Goal: Task Accomplishment & Management: Manage account settings

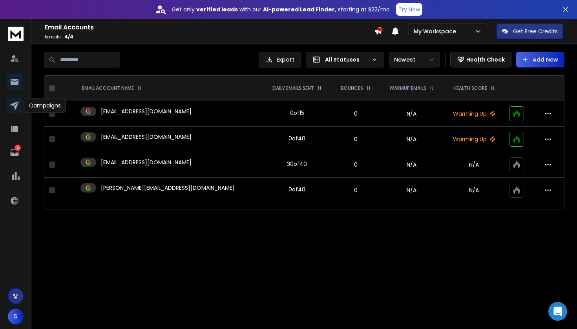
click at [20, 106] on link at bounding box center [15, 106] width 16 height 16
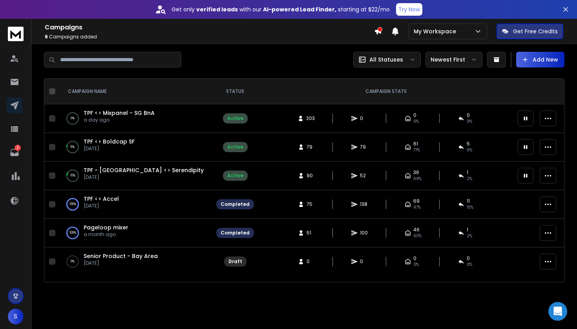
click at [125, 142] on span "TPF <> Boldcap SF" at bounding box center [109, 142] width 51 height 8
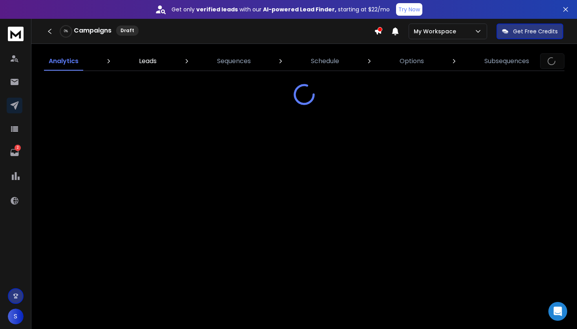
click at [155, 62] on p "Leads" at bounding box center [148, 61] width 18 height 9
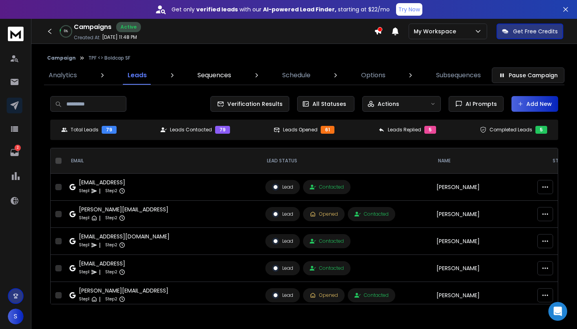
click at [228, 62] on div "Campaign TPF <> Boldcap SF" at bounding box center [304, 58] width 520 height 13
click at [212, 75] on p "Sequences" at bounding box center [214, 75] width 34 height 9
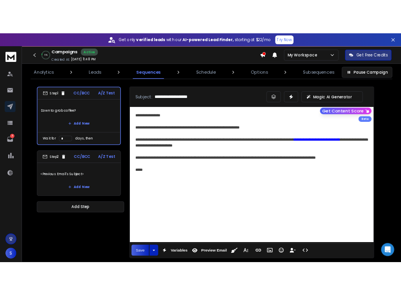
scroll to position [19, 0]
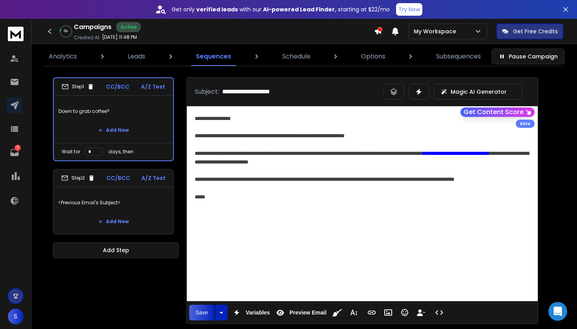
click at [95, 202] on p "<Previous Email's Subject>" at bounding box center [113, 203] width 111 height 22
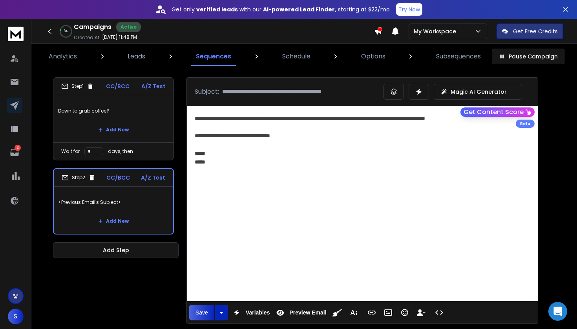
click at [220, 295] on icon "button" at bounding box center [221, 312] width 9 height 5
click at [227, 227] on div "**********" at bounding box center [362, 203] width 351 height 195
click at [140, 66] on div "**********" at bounding box center [304, 180] width 520 height 294
click at [137, 60] on p "Leads" at bounding box center [137, 56] width 18 height 9
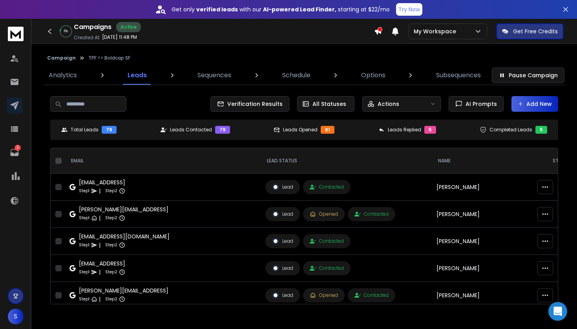
click at [60, 184] on button "button" at bounding box center [58, 187] width 6 height 6
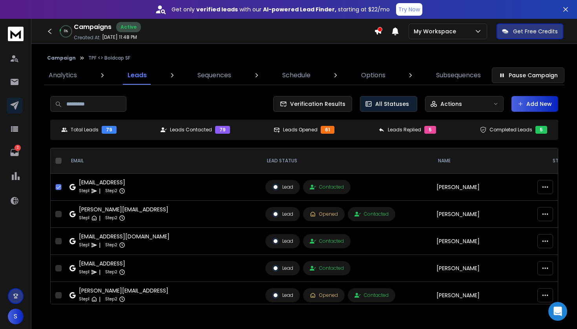
click at [398, 100] on p "All Statuses" at bounding box center [392, 104] width 34 height 8
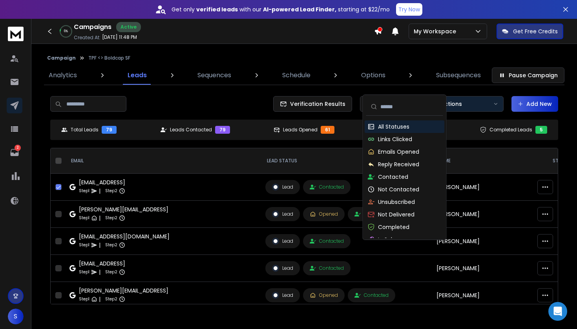
click at [401, 100] on p "Actions" at bounding box center [451, 104] width 22 height 8
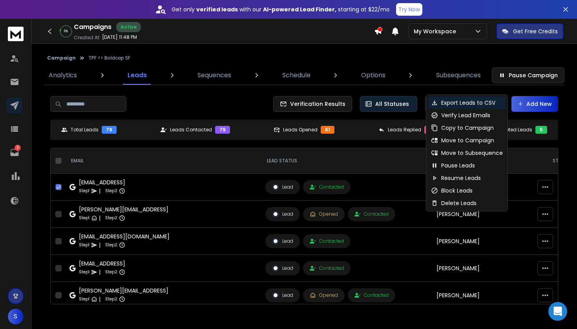
click at [391, 96] on button "All Statuses" at bounding box center [388, 104] width 57 height 16
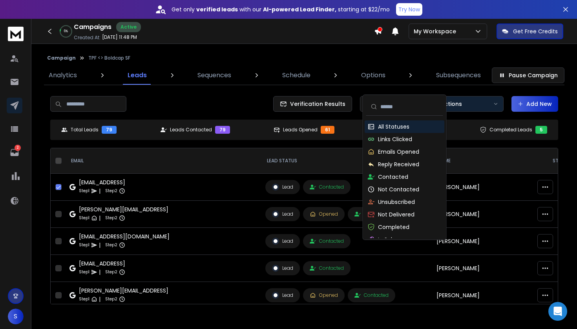
click at [401, 100] on div "Actions" at bounding box center [460, 104] width 60 height 8
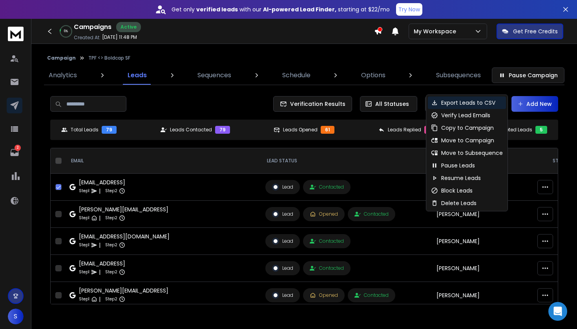
click at [60, 184] on button "button" at bounding box center [58, 187] width 6 height 6
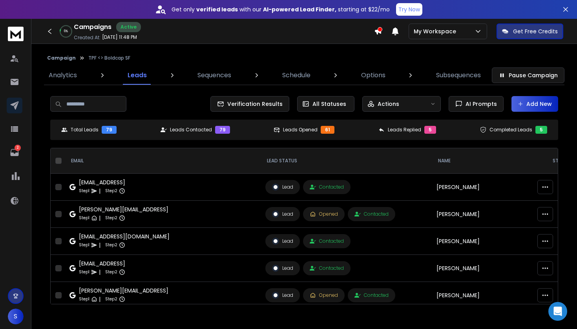
click at [60, 184] on button "button" at bounding box center [58, 187] width 6 height 6
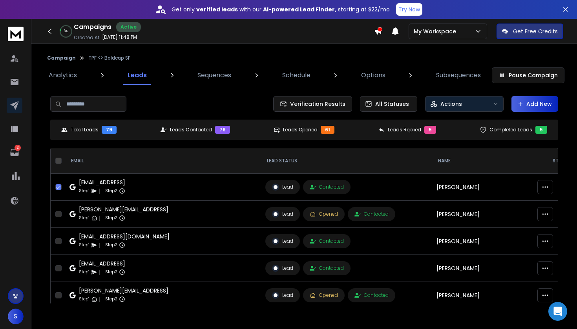
click at [401, 96] on button "Actions" at bounding box center [464, 104] width 78 height 16
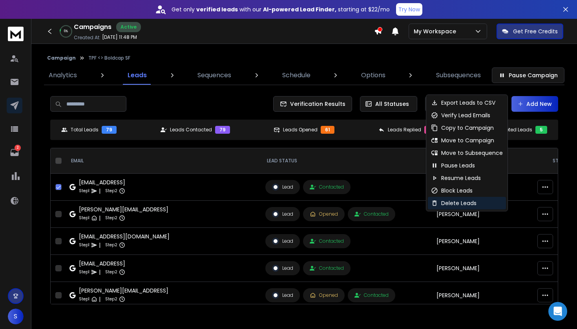
click at [55, 174] on td at bounding box center [58, 187] width 14 height 27
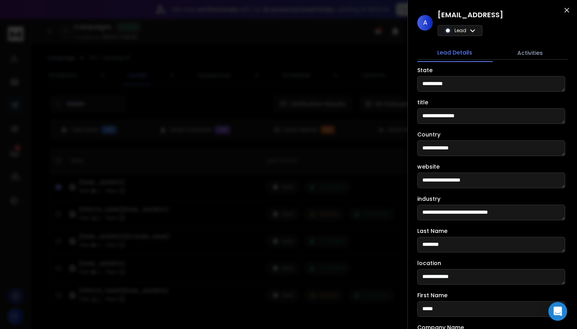
click at [401, 13] on icon "button" at bounding box center [567, 10] width 8 height 8
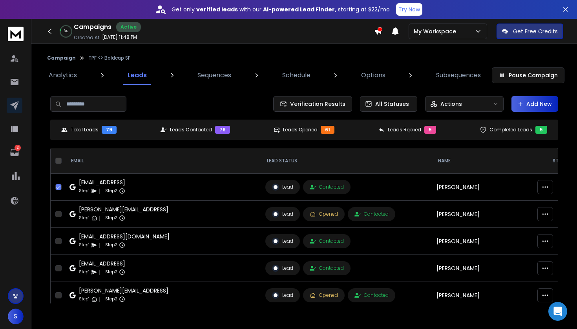
click at [104, 148] on th "EMAIL" at bounding box center [163, 161] width 196 height 26
click at [58, 184] on button "button" at bounding box center [58, 187] width 6 height 6
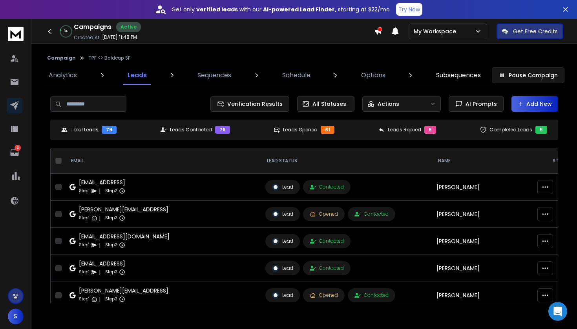
click at [401, 71] on p "Subsequences" at bounding box center [458, 75] width 45 height 9
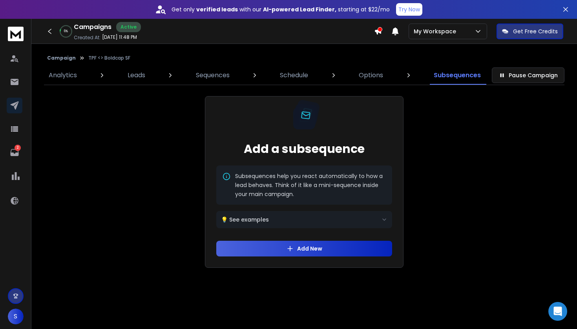
click at [365, 211] on button "💡 See examples" at bounding box center [304, 219] width 176 height 17
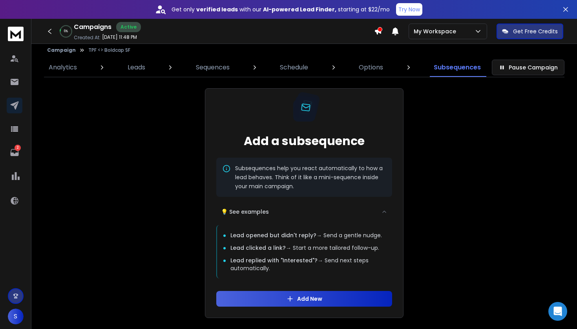
click at [295, 291] on button "Add New" at bounding box center [304, 299] width 176 height 16
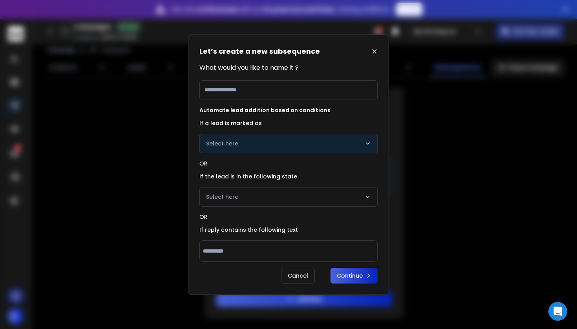
click at [266, 146] on button "Select here" at bounding box center [288, 144] width 178 height 20
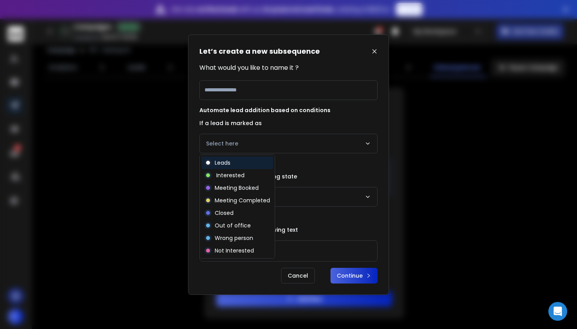
click at [334, 164] on h2 "OR" at bounding box center [288, 164] width 178 height 8
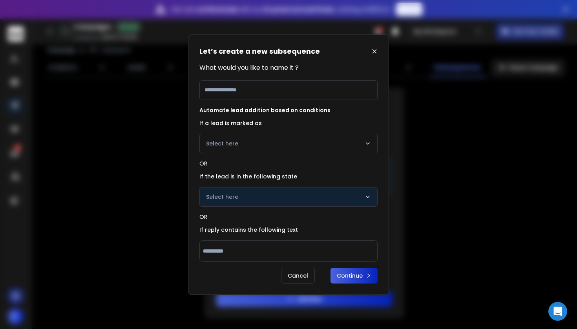
click at [303, 195] on button "Select here" at bounding box center [288, 197] width 178 height 20
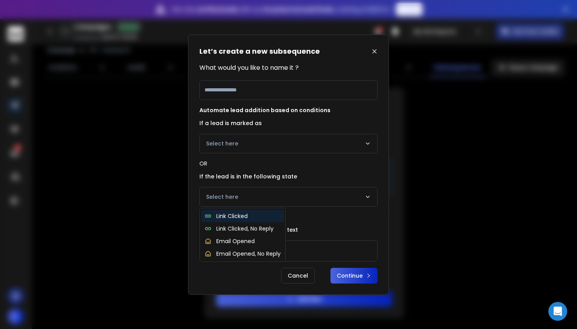
click at [316, 169] on form "Automate lead addition based on conditions If a lead is marked as Select here O…" at bounding box center [288, 178] width 178 height 211
click at [246, 255] on input at bounding box center [288, 251] width 171 height 14
click at [373, 50] on icon at bounding box center [374, 51] width 6 height 6
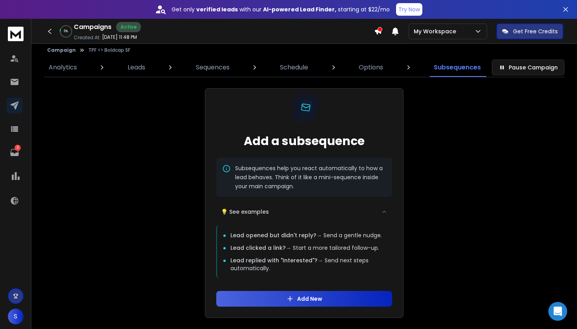
click at [302, 291] on button "Add New" at bounding box center [304, 299] width 176 height 16
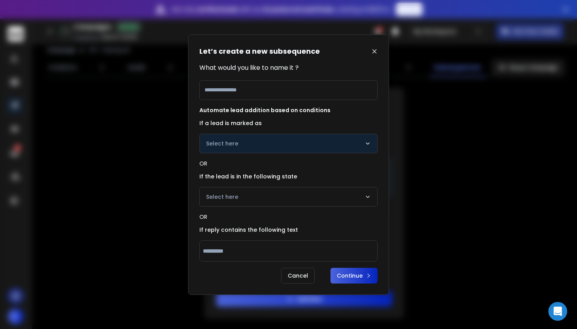
click at [298, 140] on button "Select here" at bounding box center [288, 144] width 178 height 20
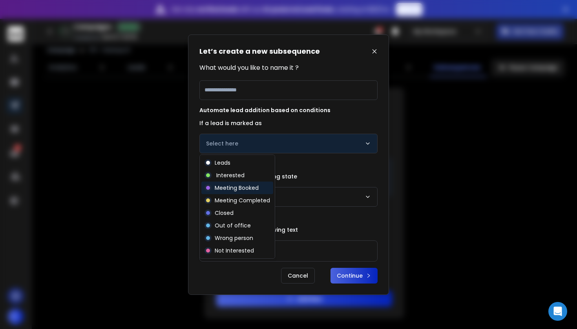
click at [330, 144] on button "Select here" at bounding box center [288, 144] width 178 height 20
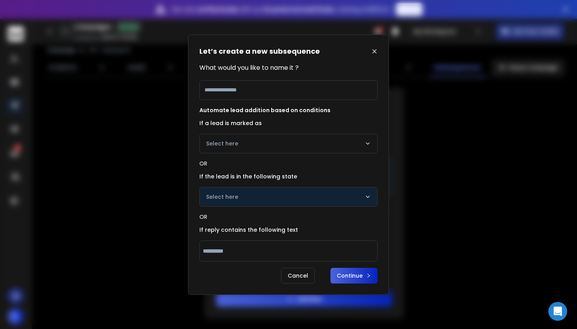
click at [268, 196] on button "Select here" at bounding box center [288, 197] width 178 height 20
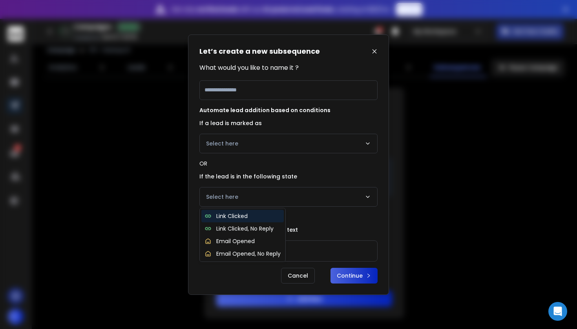
click at [332, 163] on h2 "OR" at bounding box center [288, 164] width 178 height 8
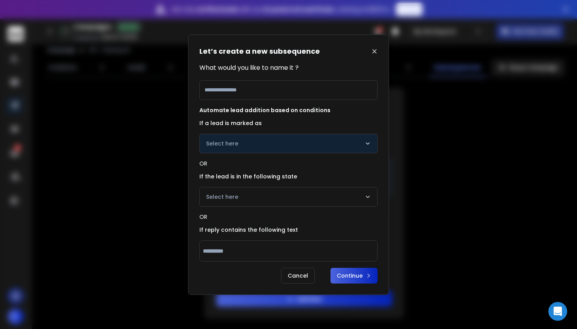
click at [278, 140] on button "Select here" at bounding box center [288, 144] width 178 height 20
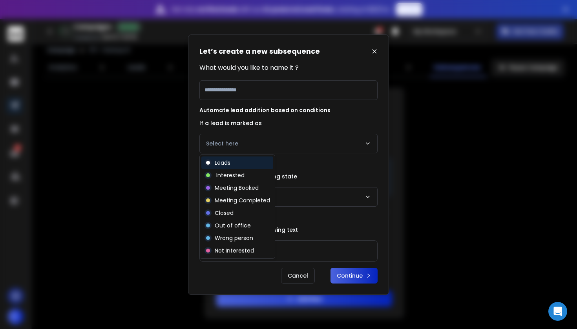
click at [246, 164] on div "Leads" at bounding box center [237, 163] width 72 height 13
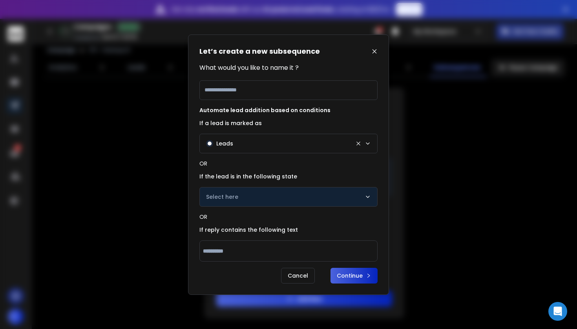
click at [239, 194] on button "Select here" at bounding box center [288, 197] width 178 height 20
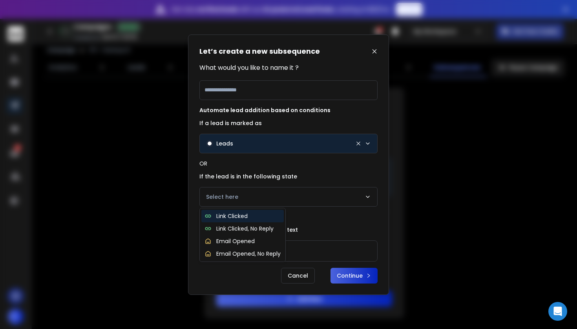
click at [286, 151] on button "Leads" at bounding box center [288, 144] width 178 height 20
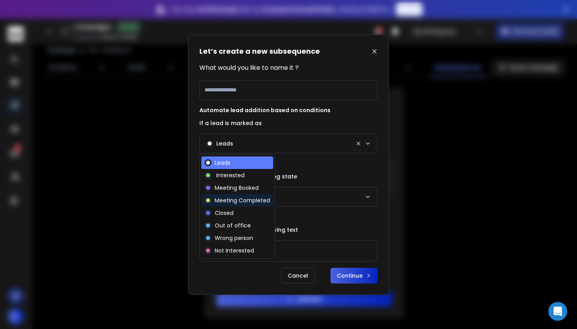
click at [341, 161] on h2 "OR" at bounding box center [288, 164] width 178 height 8
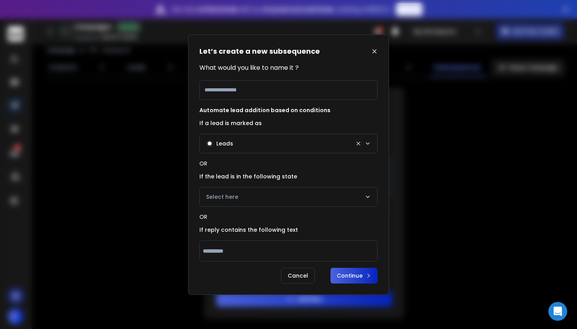
click at [374, 52] on icon at bounding box center [374, 51] width 6 height 6
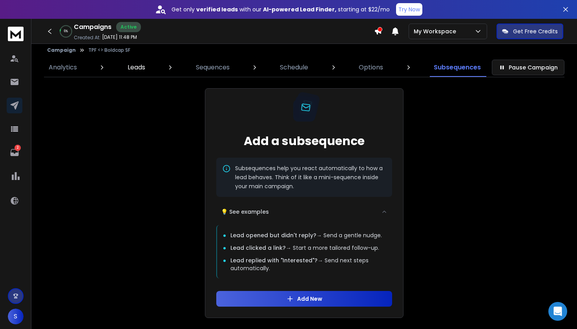
click at [135, 63] on link "Leads" at bounding box center [136, 67] width 27 height 19
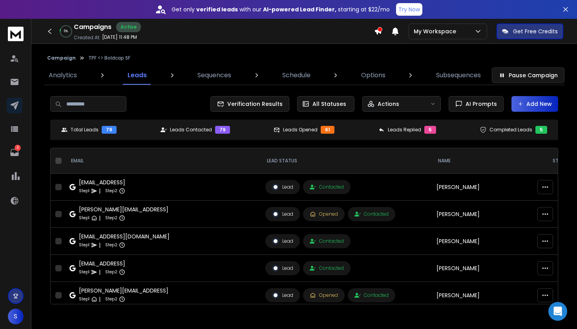
click at [63, 184] on div at bounding box center [59, 187] width 9 height 6
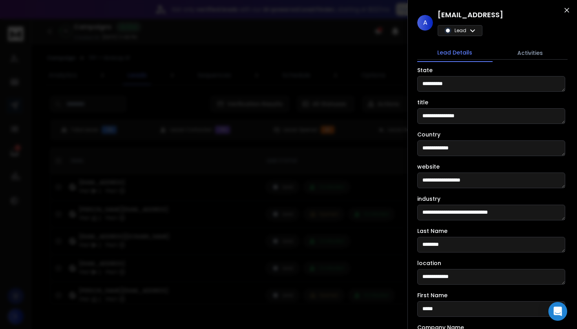
click at [401, 12] on icon "button" at bounding box center [567, 10] width 8 height 8
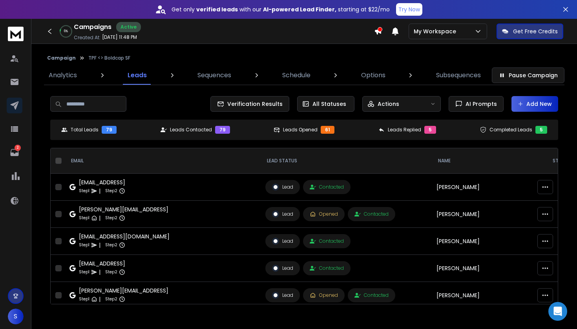
click at [61, 184] on button "button" at bounding box center [58, 187] width 6 height 6
click at [59, 211] on button "button" at bounding box center [58, 214] width 6 height 6
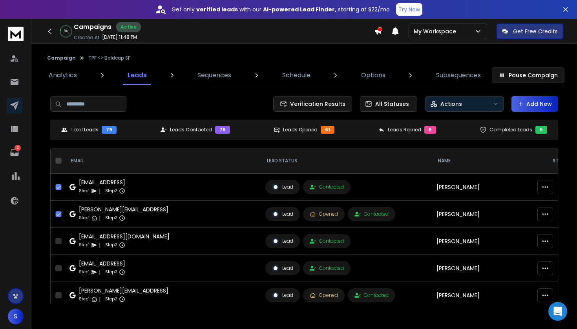
click at [401, 100] on div "Actions" at bounding box center [460, 104] width 60 height 8
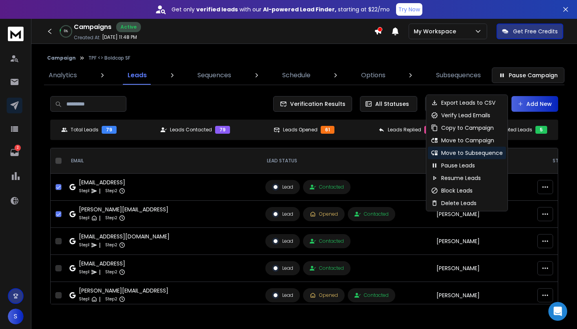
click at [58, 184] on button "button" at bounding box center [58, 187] width 6 height 6
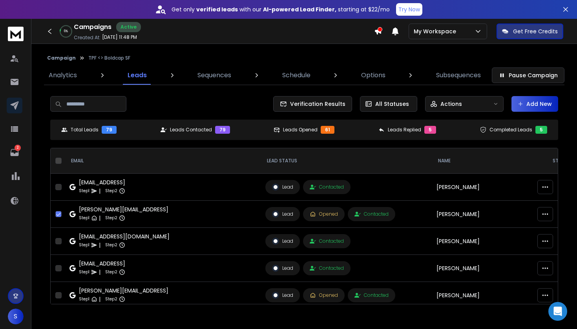
click at [60, 211] on button "button" at bounding box center [58, 214] width 6 height 6
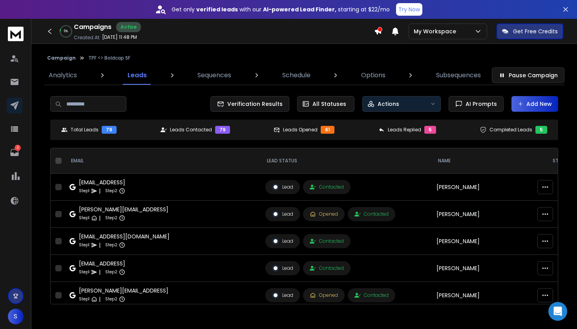
click at [401, 100] on div "Actions" at bounding box center [397, 104] width 60 height 8
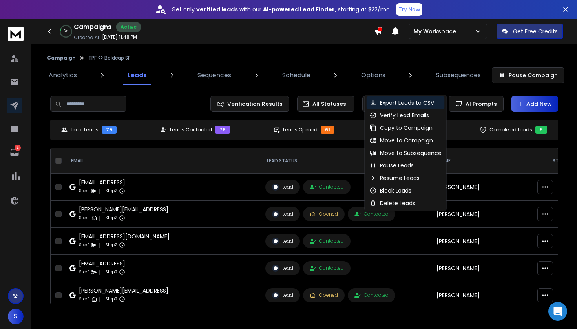
click at [344, 32] on div "6 % Campaigns Active Created At: [DATE] 11:48 PM My Workspace Get Free Credits" at bounding box center [288, 31] width 577 height 25
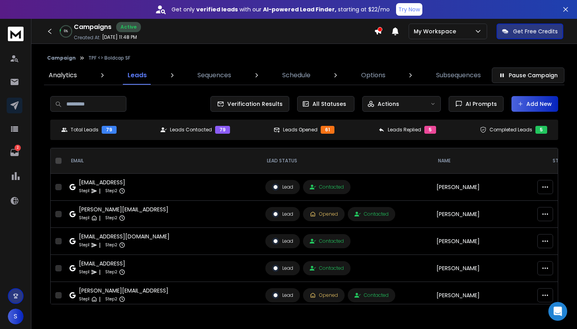
click at [73, 71] on p "Analytics" at bounding box center [63, 75] width 28 height 9
